Goal: Transaction & Acquisition: Subscribe to service/newsletter

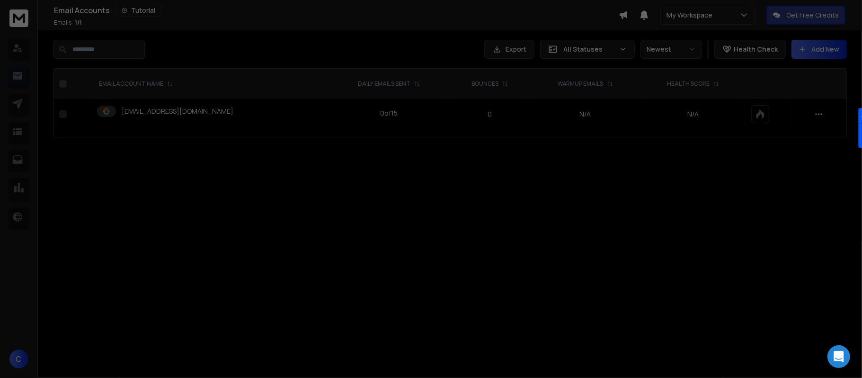
click at [9, 78] on div at bounding box center [19, 77] width 22 height 22
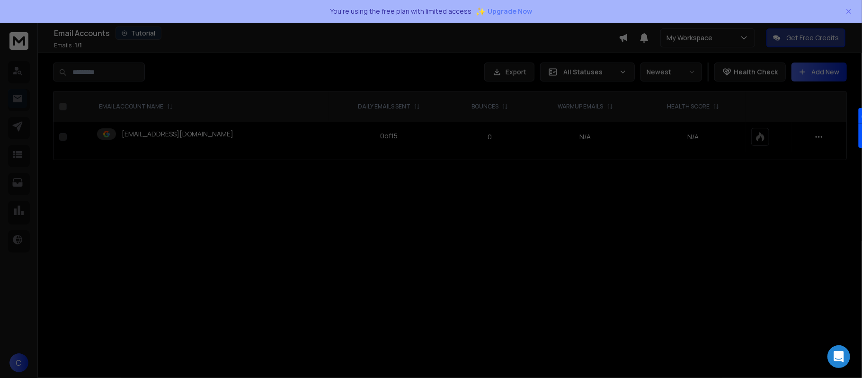
click at [133, 35] on button "Tutorial" at bounding box center [138, 32] width 46 height 13
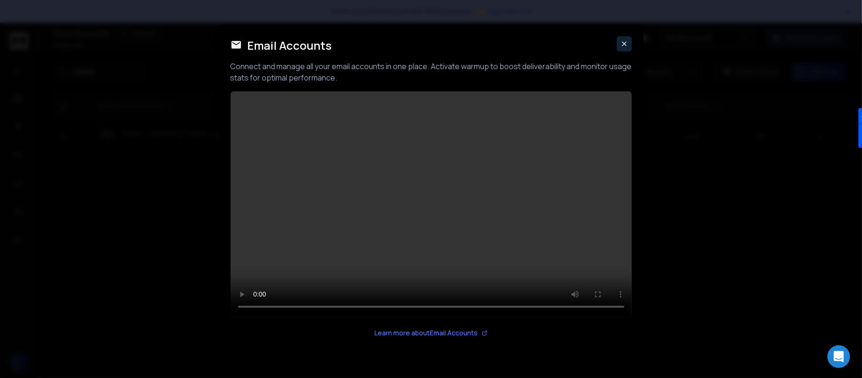
click at [621, 45] on icon at bounding box center [624, 44] width 8 height 8
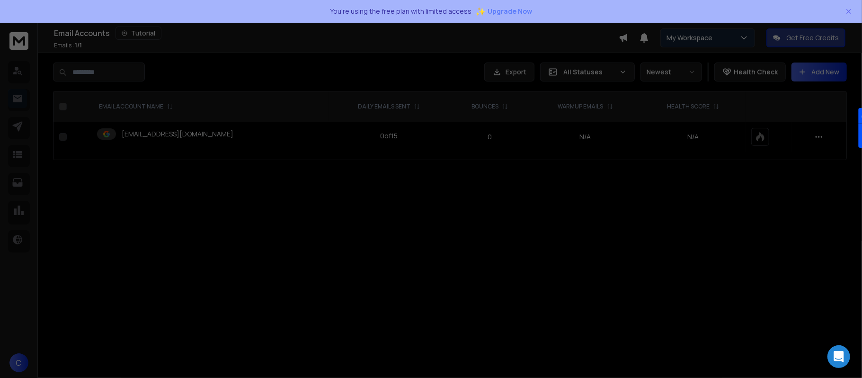
click at [686, 28] on button "My Workspace" at bounding box center [707, 37] width 95 height 19
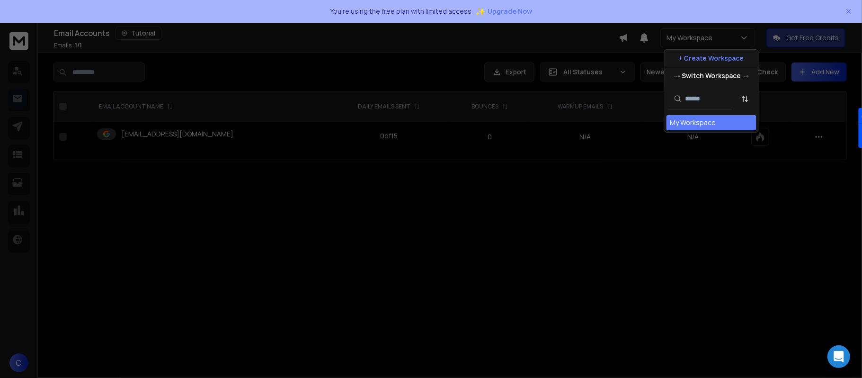
click at [781, 45] on button "Get Free Credits" at bounding box center [805, 37] width 79 height 19
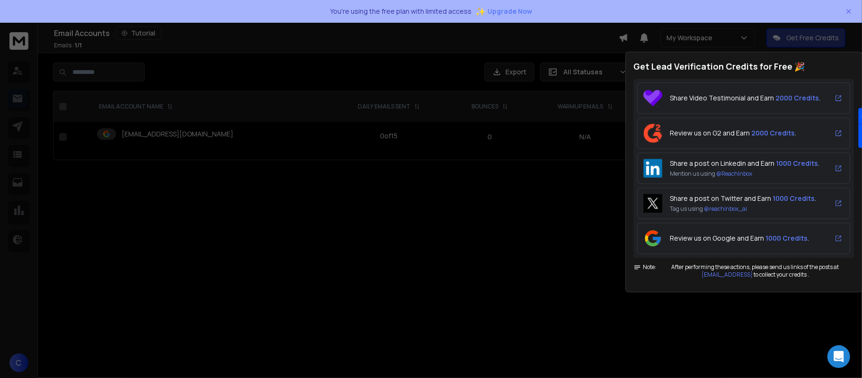
click at [777, 48] on div "Email Accounts Tutorial Emails : 1 / 1 My Workspace Get Free Credits" at bounding box center [431, 38] width 862 height 30
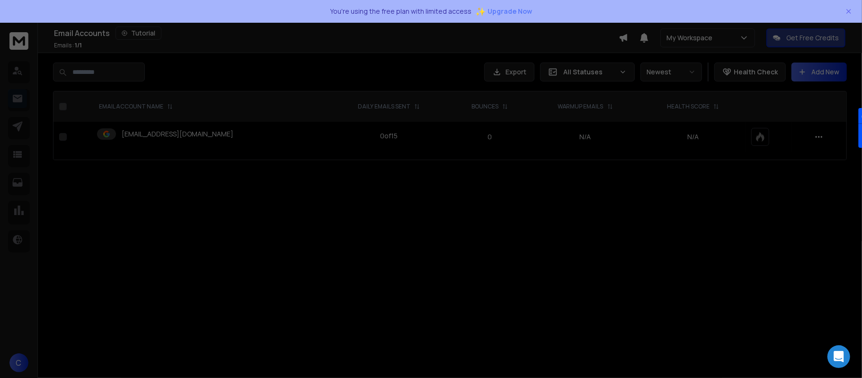
click at [803, 76] on button "Add New" at bounding box center [818, 71] width 55 height 19
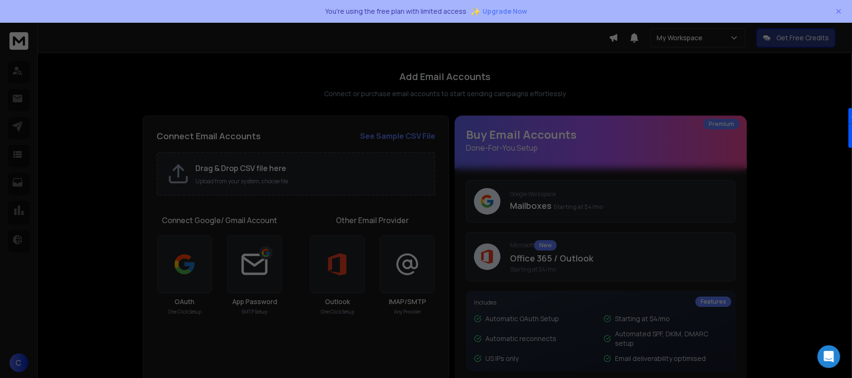
scroll to position [15, 0]
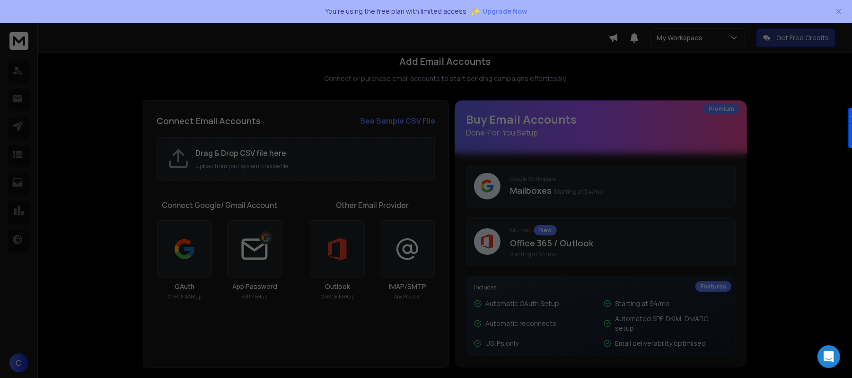
click at [23, 242] on div at bounding box center [19, 241] width 22 height 22
click at [16, 212] on div at bounding box center [19, 213] width 22 height 24
click at [118, 165] on div "Connect Email Accounts See Sample CSV File Drag & Drop CSV file here Upload fro…" at bounding box center [445, 233] width 665 height 267
click at [14, 358] on span "C" at bounding box center [18, 362] width 19 height 19
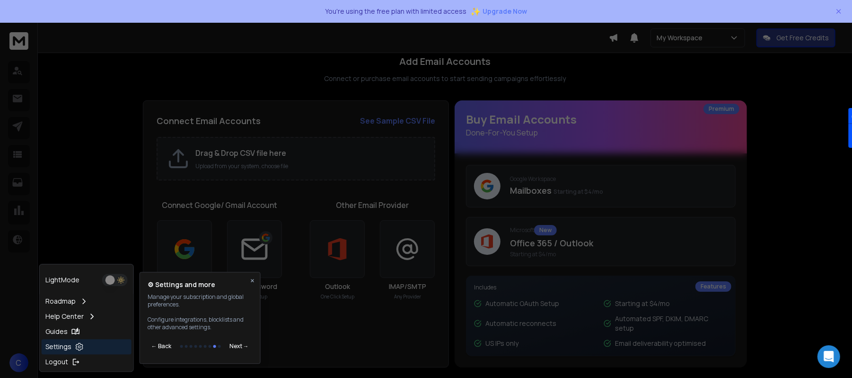
click at [68, 344] on p "Settings" at bounding box center [58, 346] width 26 height 9
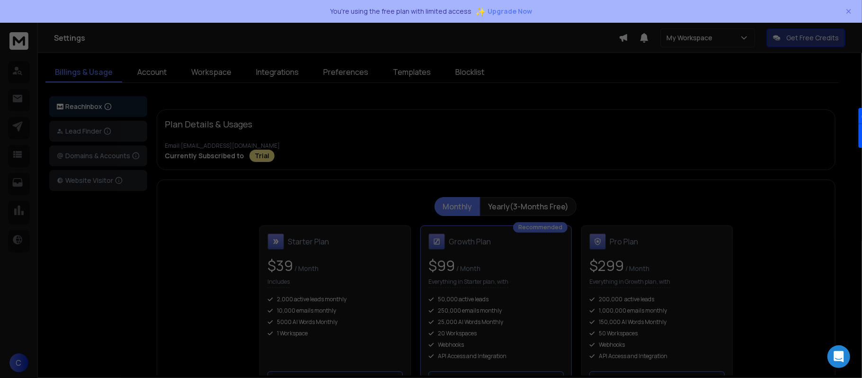
click at [116, 229] on div "ReachInbox Lead Finder Domains & Accounts Website Visitor Plan Details & Usages…" at bounding box center [442, 232] width 786 height 272
click at [14, 99] on div at bounding box center [19, 100] width 22 height 22
click at [12, 122] on div at bounding box center [19, 128] width 22 height 22
click at [22, 152] on div at bounding box center [19, 156] width 22 height 22
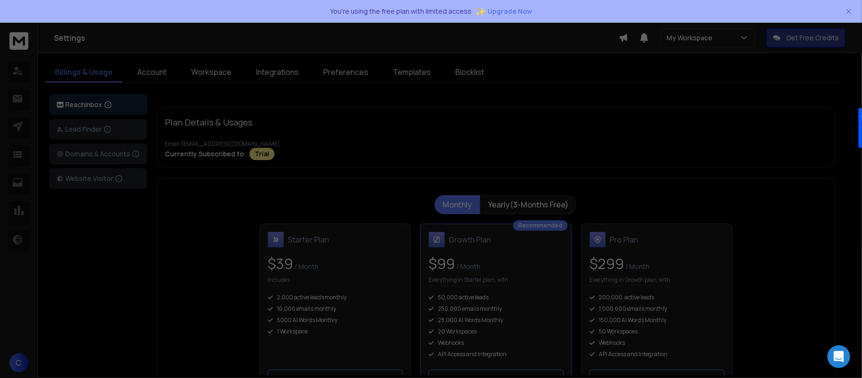
scroll to position [48, 0]
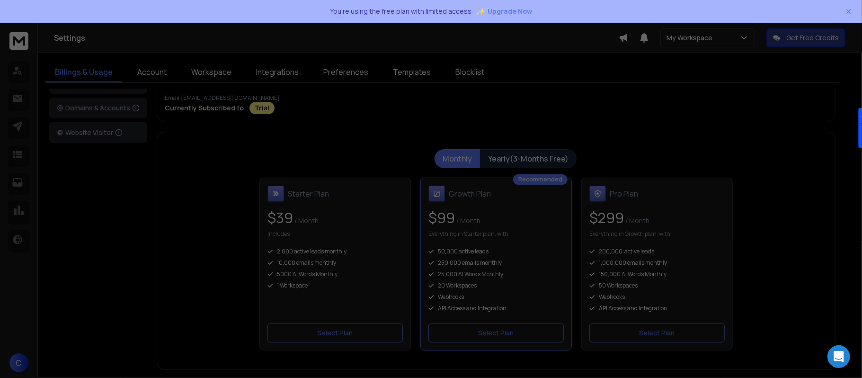
click at [496, 163] on button "Yearly(3-Months Free)" at bounding box center [528, 158] width 97 height 19
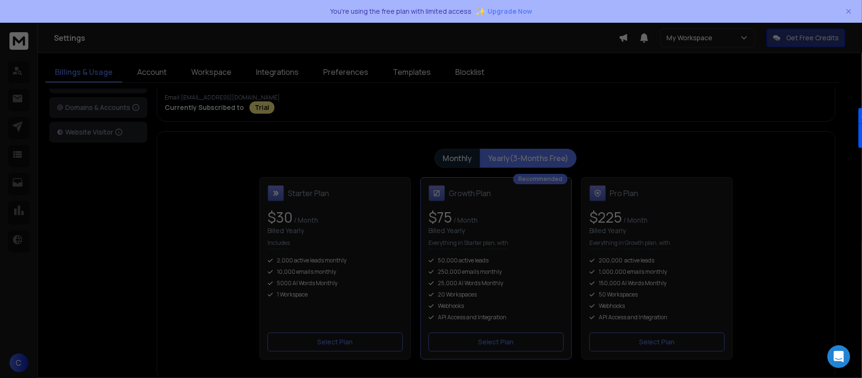
click at [451, 159] on button "Monthly" at bounding box center [456, 158] width 45 height 19
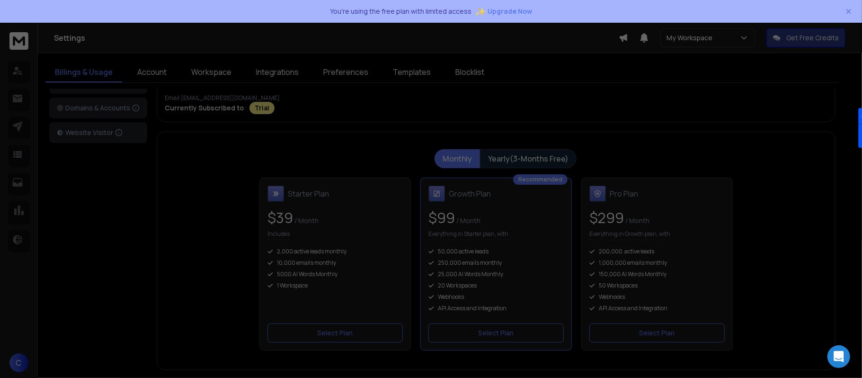
click at [500, 161] on button "Yearly(3-Months Free)" at bounding box center [528, 158] width 97 height 19
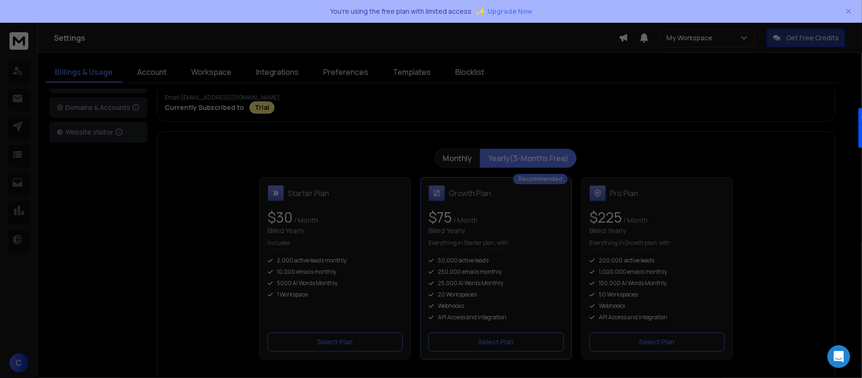
scroll to position [58, 0]
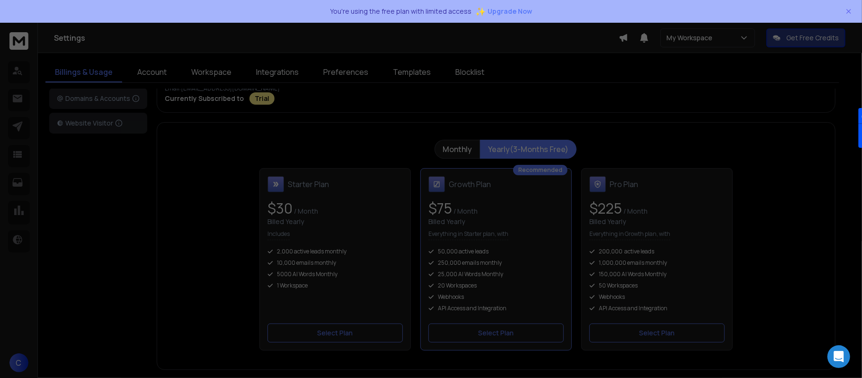
click at [195, 71] on link "Workspace" at bounding box center [211, 72] width 59 height 20
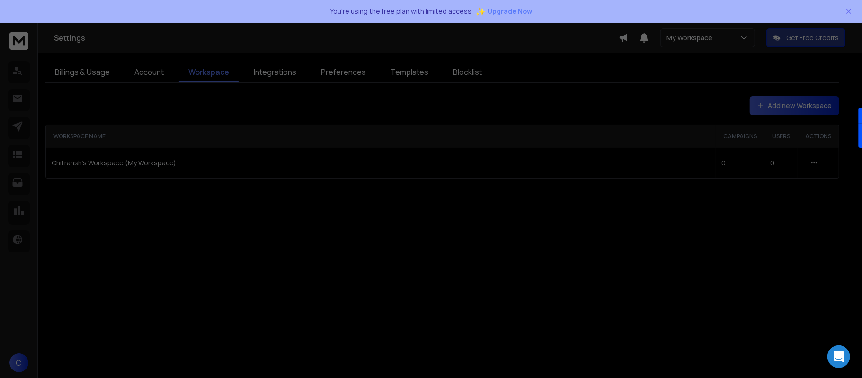
click at [295, 71] on link "Integrations" at bounding box center [275, 72] width 62 height 20
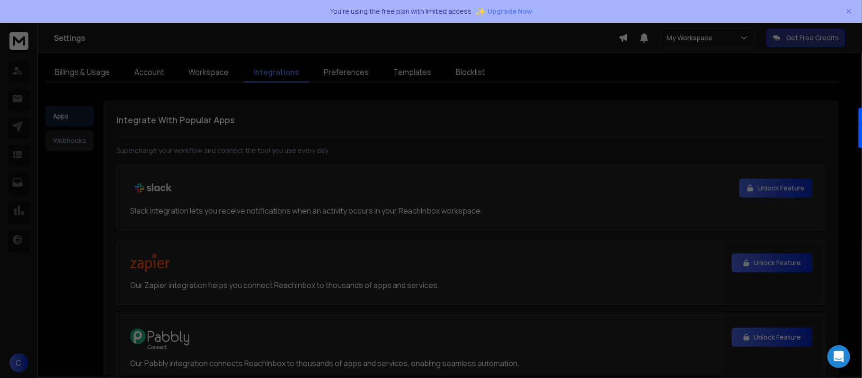
click at [332, 78] on link "Preferences" at bounding box center [346, 72] width 64 height 20
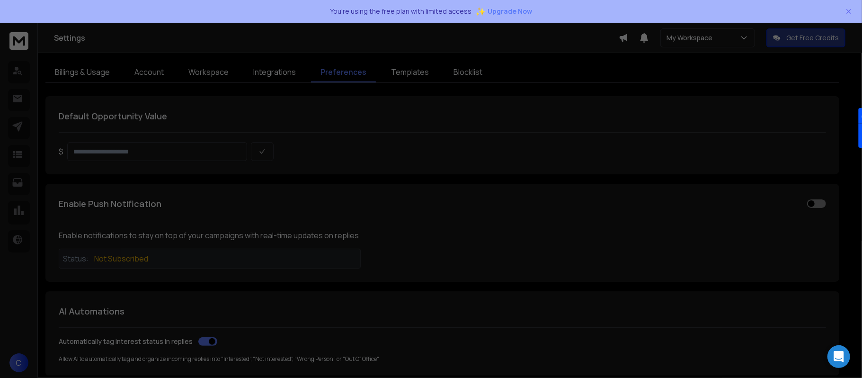
click at [66, 74] on link "Billings & Usage" at bounding box center [82, 72] width 74 height 20
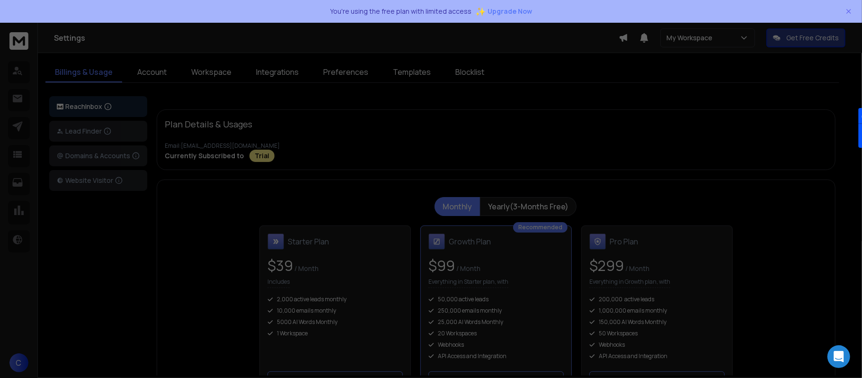
click at [19, 109] on div at bounding box center [19, 100] width 22 height 22
drag, startPoint x: 19, startPoint y: 109, endPoint x: 5, endPoint y: 35, distance: 75.7
click at [5, 35] on div "C" at bounding box center [19, 202] width 38 height 359
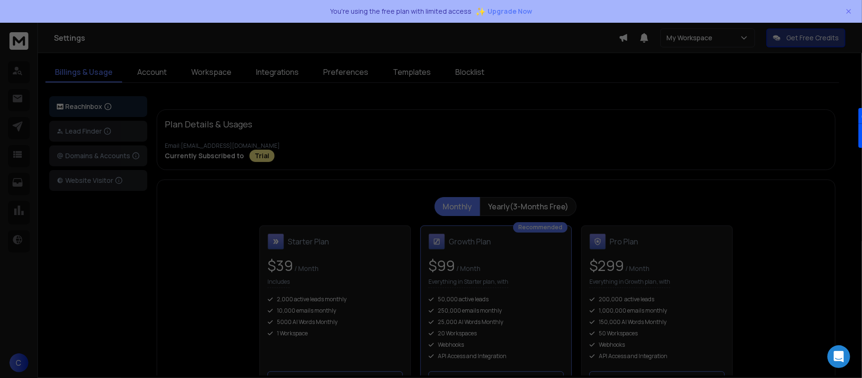
click at [5, 35] on div "C" at bounding box center [19, 202] width 38 height 359
click at [509, 14] on span "Upgrade Now" at bounding box center [509, 11] width 44 height 9
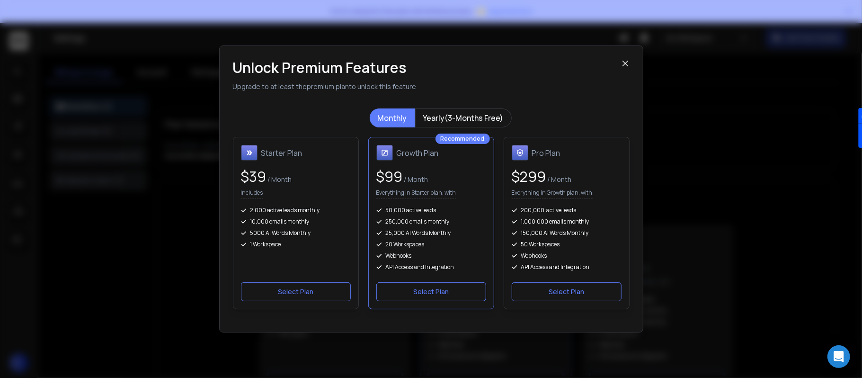
click at [621, 65] on icon at bounding box center [625, 63] width 9 height 9
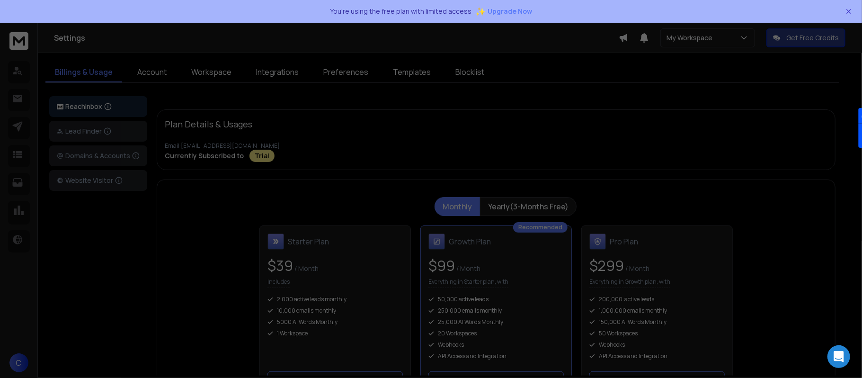
click at [848, 12] on icon "Close notification" at bounding box center [849, 12] width 8 height 8
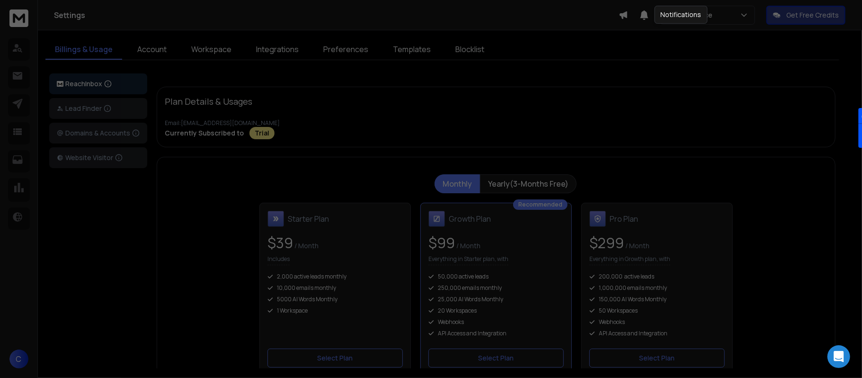
click at [648, 12] on icon at bounding box center [644, 14] width 9 height 9
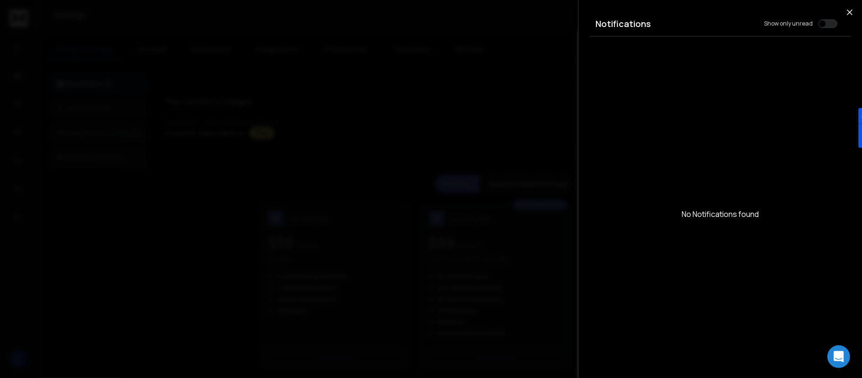
click at [848, 9] on icon "button" at bounding box center [849, 12] width 9 height 9
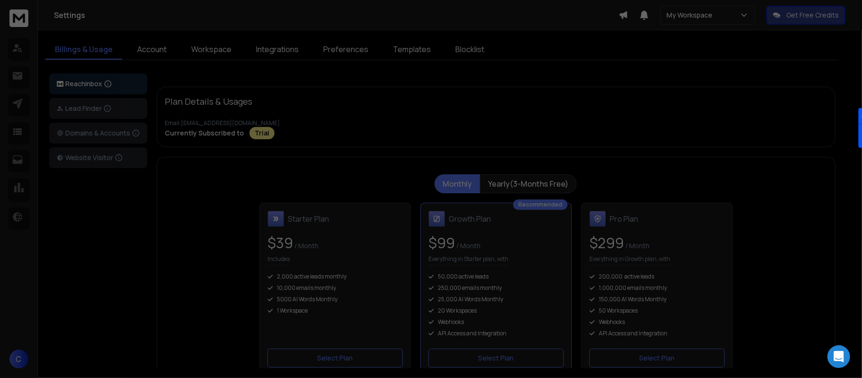
click at [805, 18] on p "Get Free Credits" at bounding box center [812, 14] width 53 height 9
drag, startPoint x: 617, startPoint y: 116, endPoint x: 316, endPoint y: 50, distance: 308.1
click at [316, 50] on div "[PERSON_NAME] & Usage Account Workspace Integrations Preferences Templates Bloc…" at bounding box center [442, 204] width 794 height 328
click at [14, 186] on div at bounding box center [19, 190] width 22 height 24
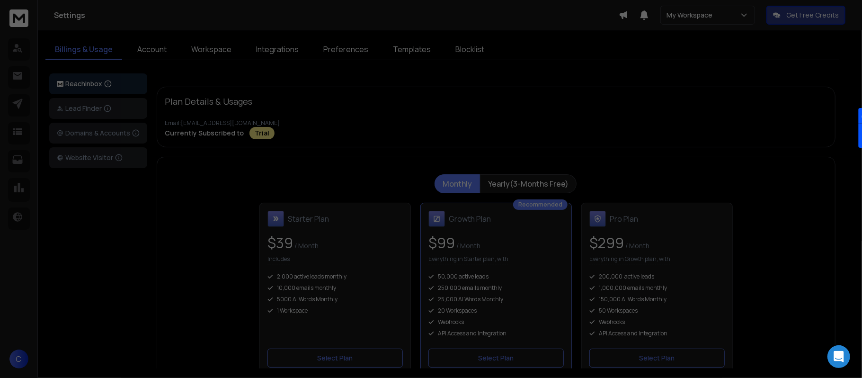
click at [14, 186] on div at bounding box center [19, 190] width 22 height 24
click at [29, 17] on div "C" at bounding box center [19, 189] width 38 height 378
click at [23, 16] on icon at bounding box center [18, 18] width 19 height 18
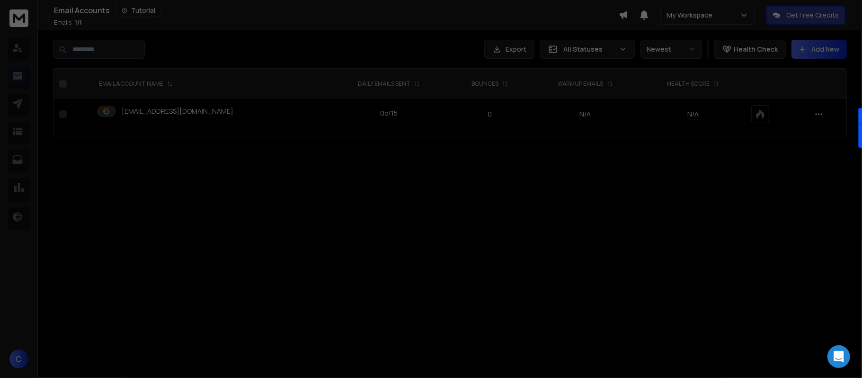
click at [163, 122] on td "[EMAIL_ADDRESS][DOMAIN_NAME]" at bounding box center [209, 114] width 237 height 30
